Goal: Information Seeking & Learning: Learn about a topic

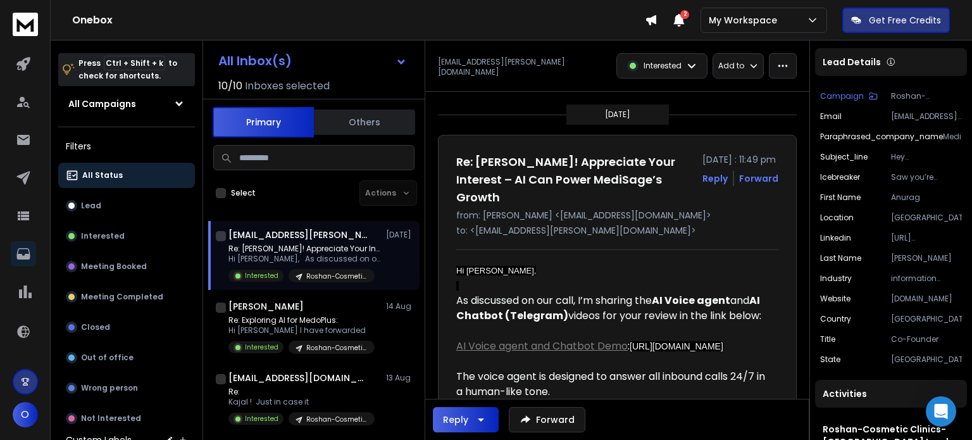
scroll to position [570, 0]
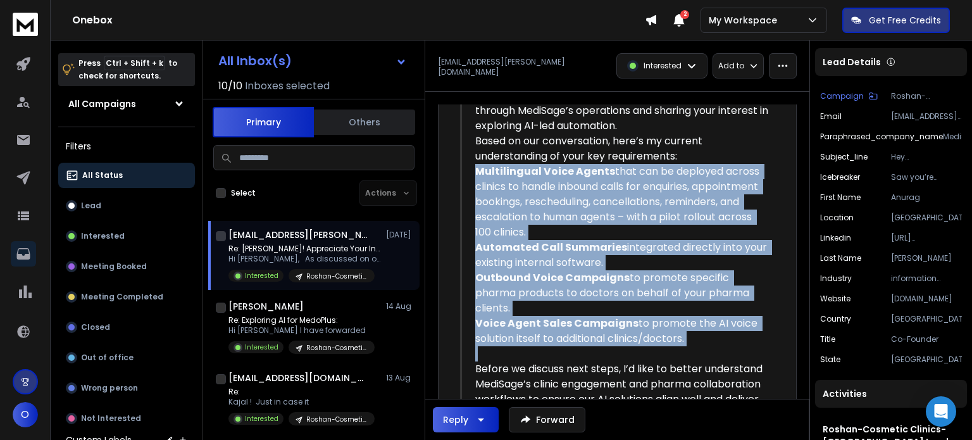
drag, startPoint x: 476, startPoint y: 154, endPoint x: 637, endPoint y: 298, distance: 216.5
copy ol "Multilingual Voice Agents that can be deployed across clinics to handle inbound…"
click at [602, 170] on div "Multilingual Voice Agents that can be deployed across clinics to handle inbound…" at bounding box center [621, 202] width 293 height 76
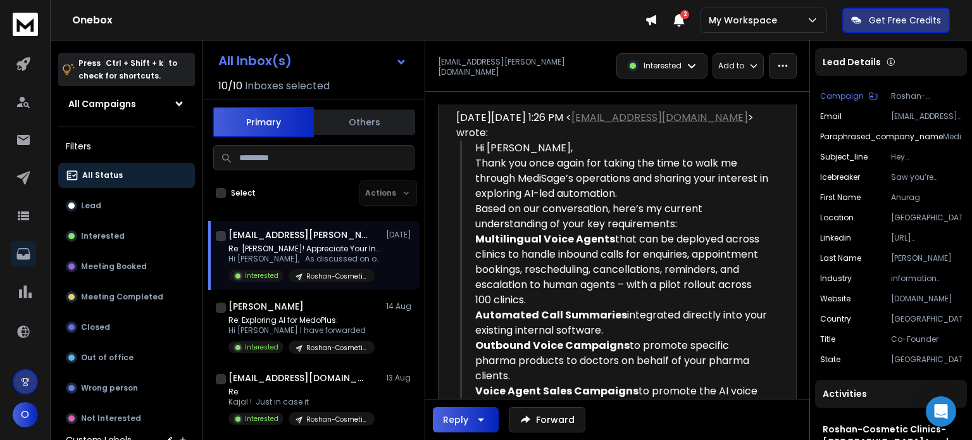
scroll to position [506, 0]
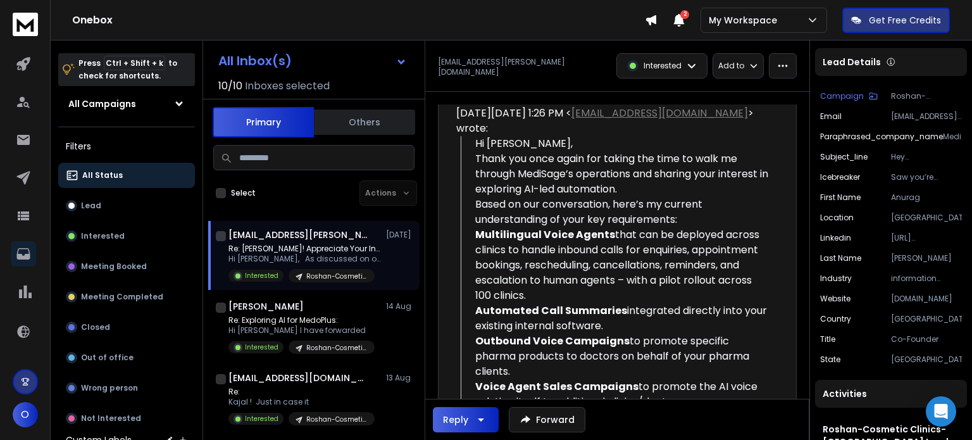
click at [478, 229] on div "Multilingual Voice Agents that can be deployed across clinics to handle inbound…" at bounding box center [621, 265] width 293 height 76
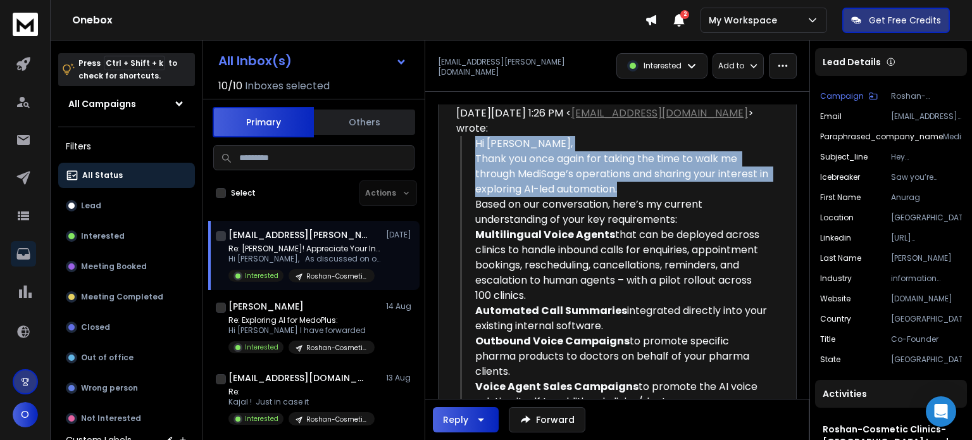
drag, startPoint x: 476, startPoint y: 124, endPoint x: 570, endPoint y: 167, distance: 103.6
click at [549, 170] on div "Thank you once again for taking the time to walk me through MediSage’s operatio…" at bounding box center [621, 174] width 293 height 46
drag, startPoint x: 542, startPoint y: 173, endPoint x: 467, endPoint y: 128, distance: 86.8
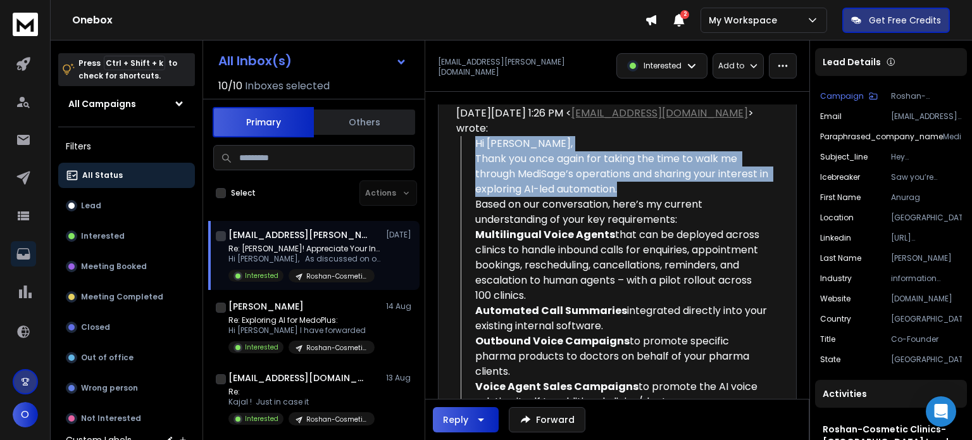
click at [559, 175] on div "Thank you once again for taking the time to walk me through MediSage’s operatio…" at bounding box center [621, 174] width 293 height 46
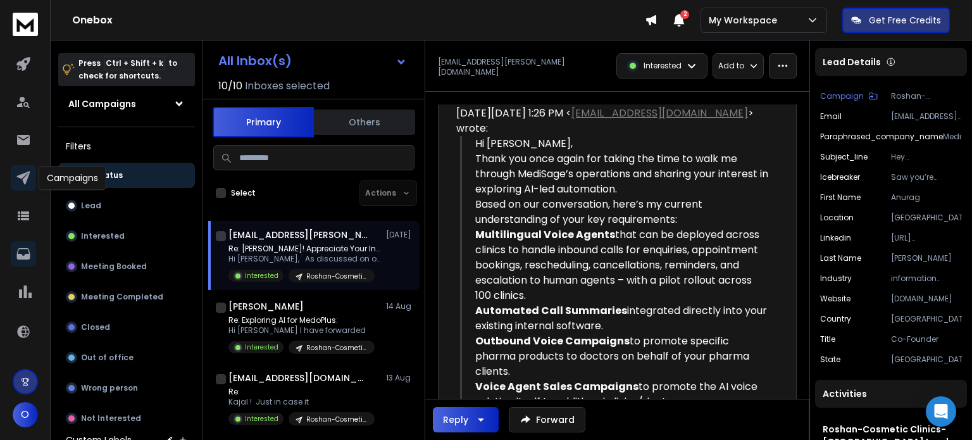
click at [23, 165] on link at bounding box center [23, 177] width 25 height 25
